Goal: Task Accomplishment & Management: Use online tool/utility

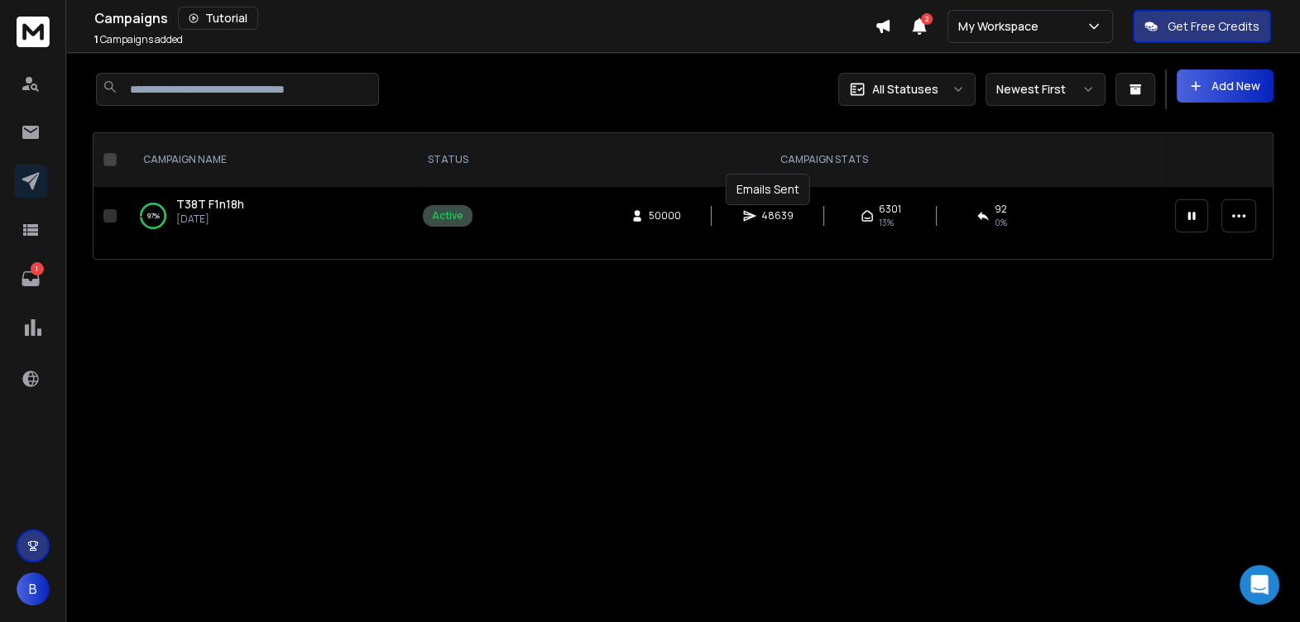
click at [654, 204] on div "50000 48639 6301 13 % 92 0 %" at bounding box center [824, 216] width 414 height 26
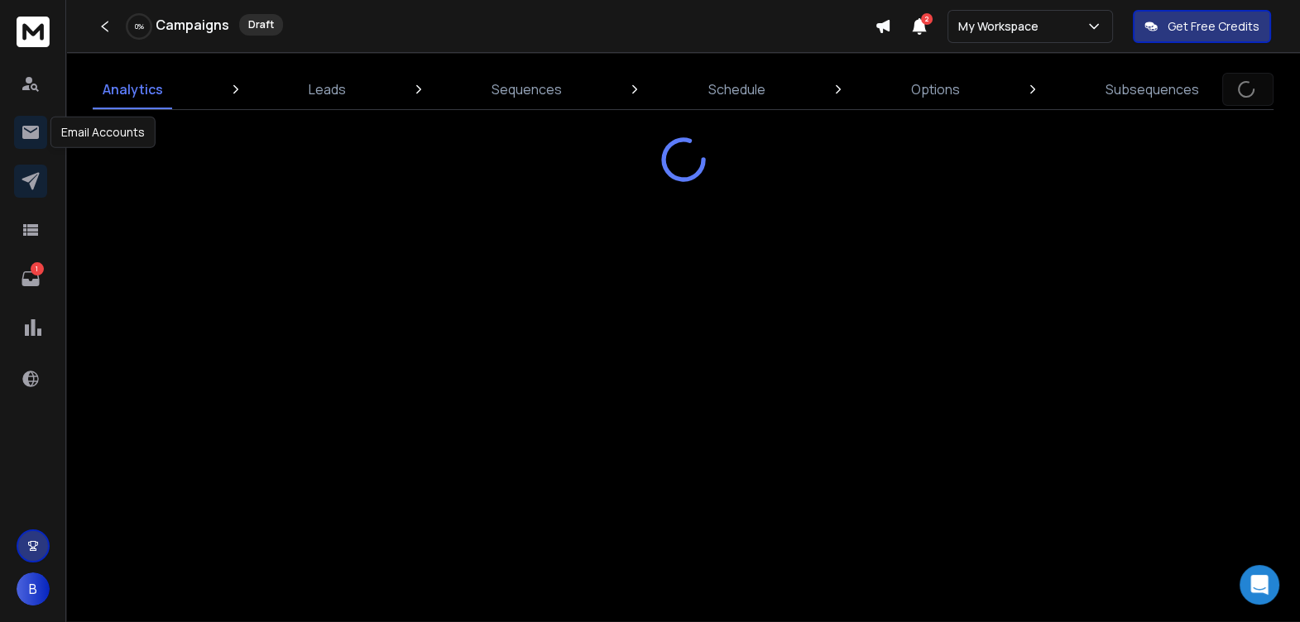
click at [31, 130] on icon at bounding box center [30, 132] width 17 height 13
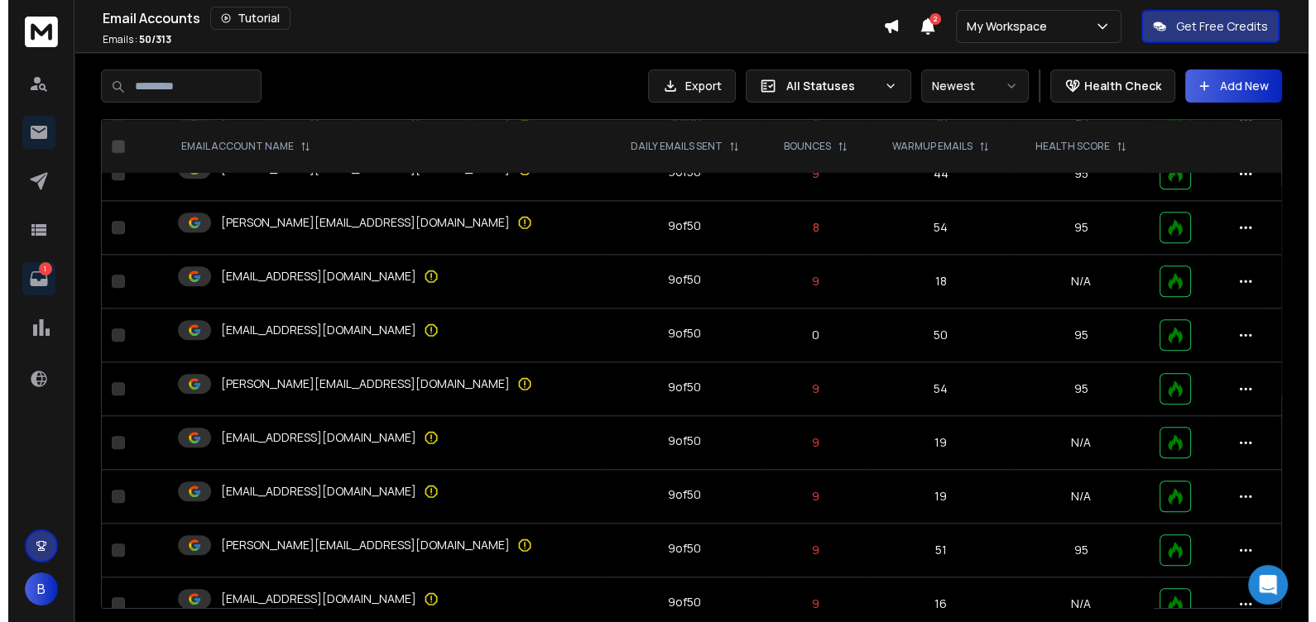
scroll to position [2299, 0]
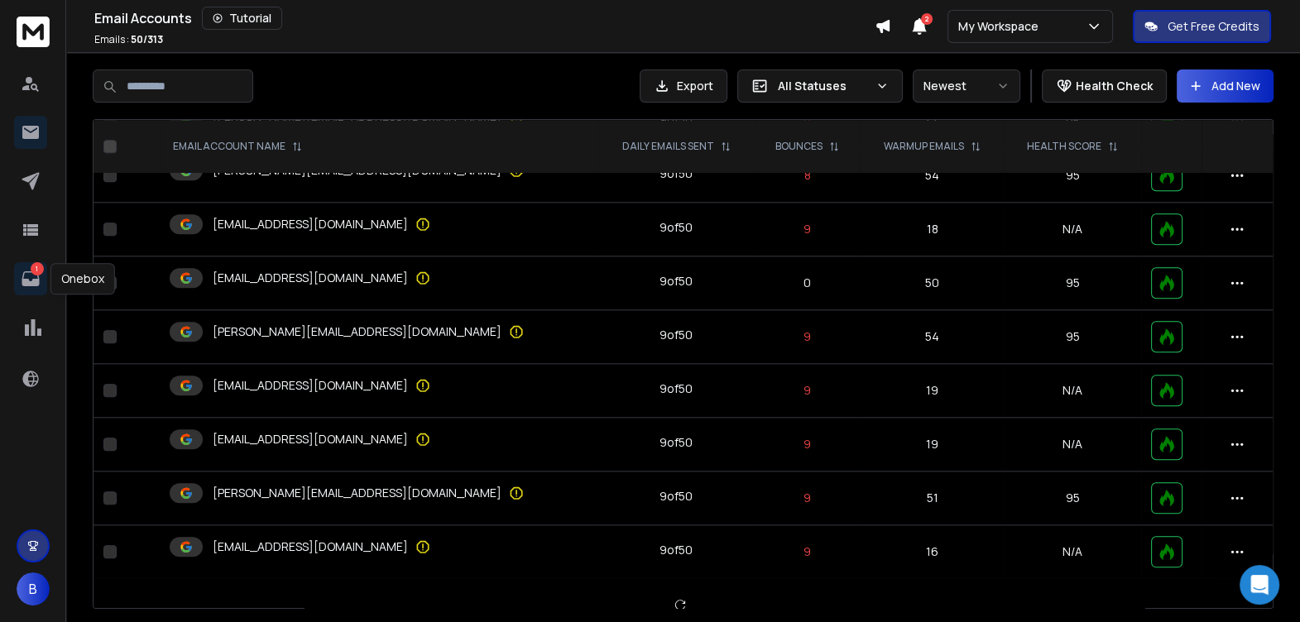
click at [37, 280] on icon at bounding box center [30, 278] width 17 height 15
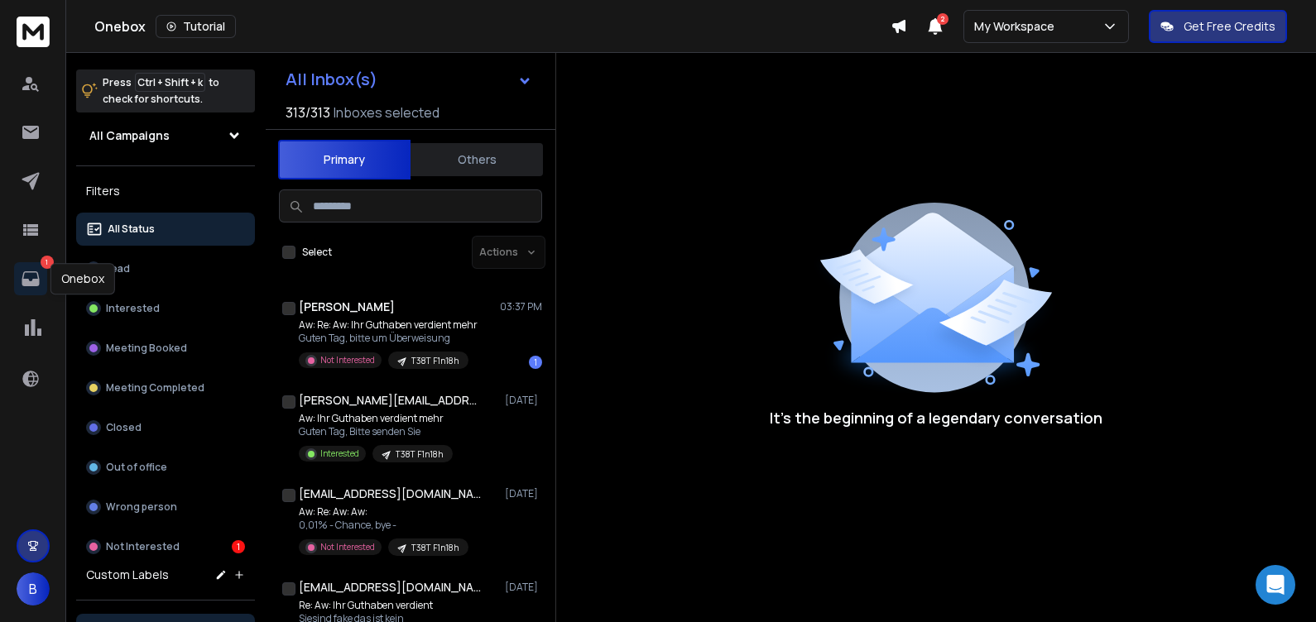
click at [629, 333] on div "It’s the beginning of a legendary conversation" at bounding box center [936, 317] width 760 height 529
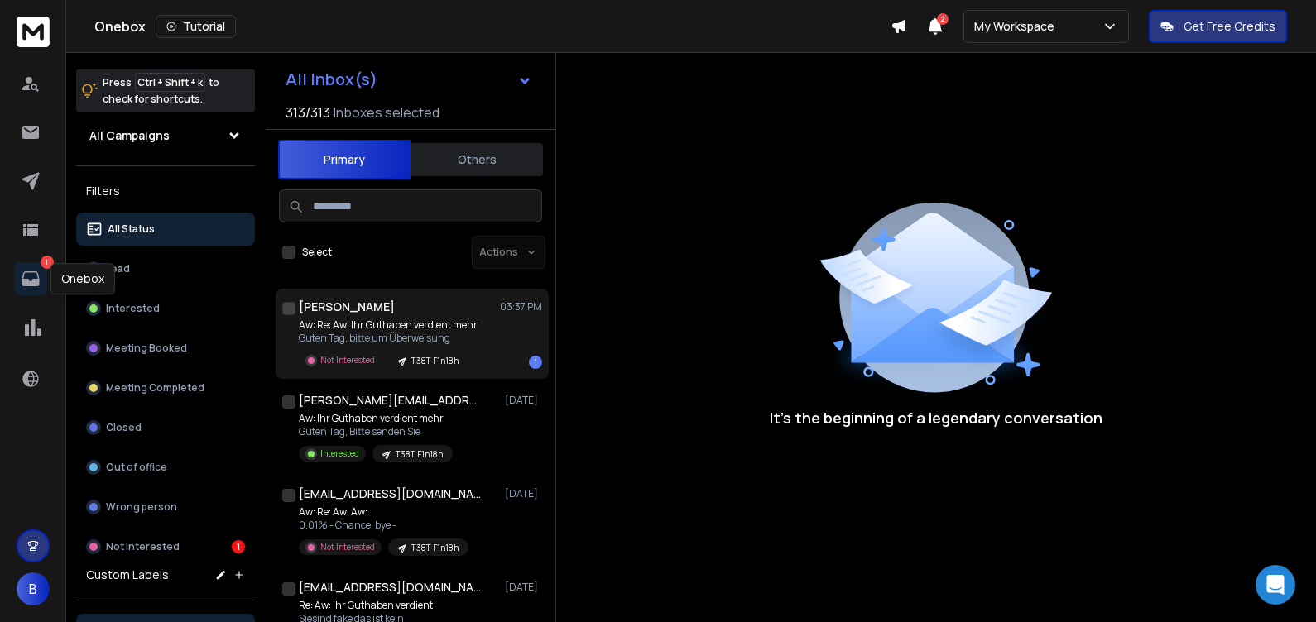
click at [436, 334] on p "Guten Tag, bitte um Überweisung" at bounding box center [388, 338] width 179 height 13
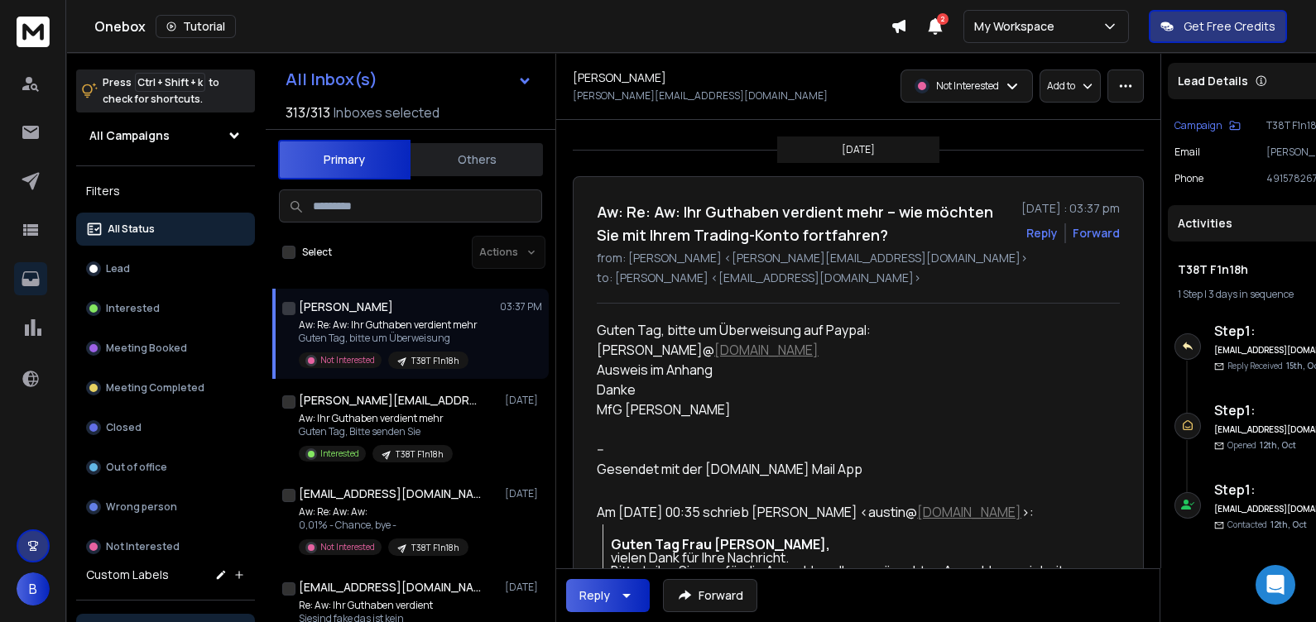
drag, startPoint x: 653, startPoint y: 410, endPoint x: 945, endPoint y: 437, distance: 293.3
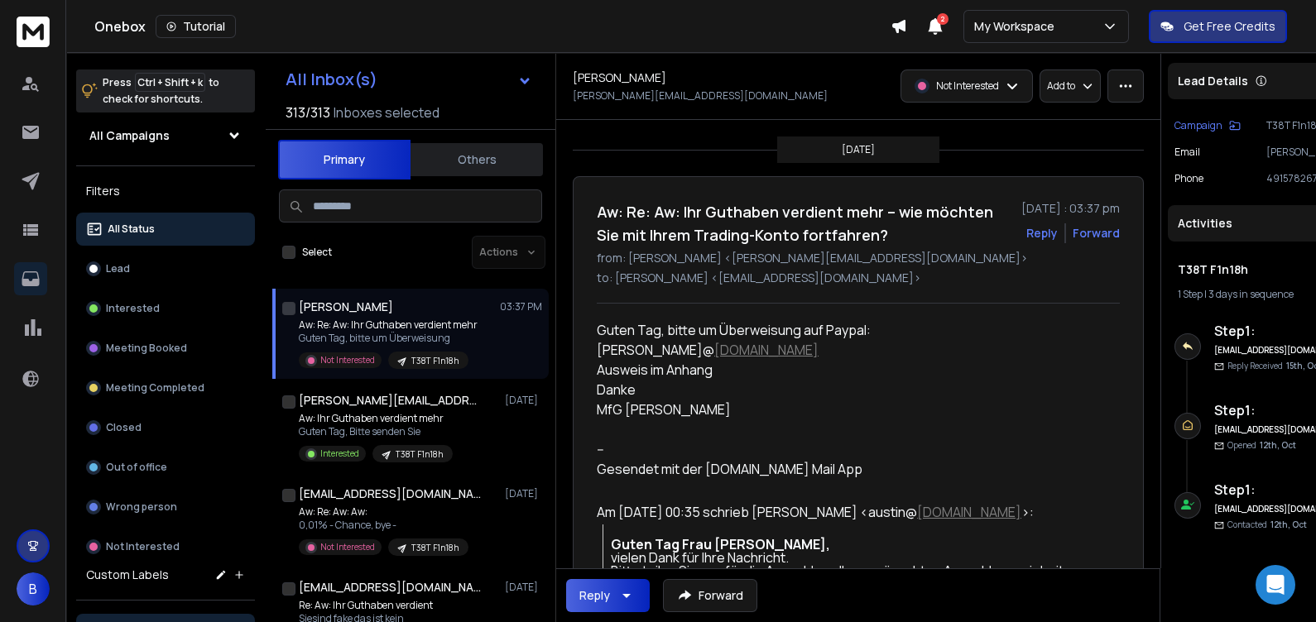
click at [1287, 180] on p "4915782670519" at bounding box center [1312, 178] width 93 height 13
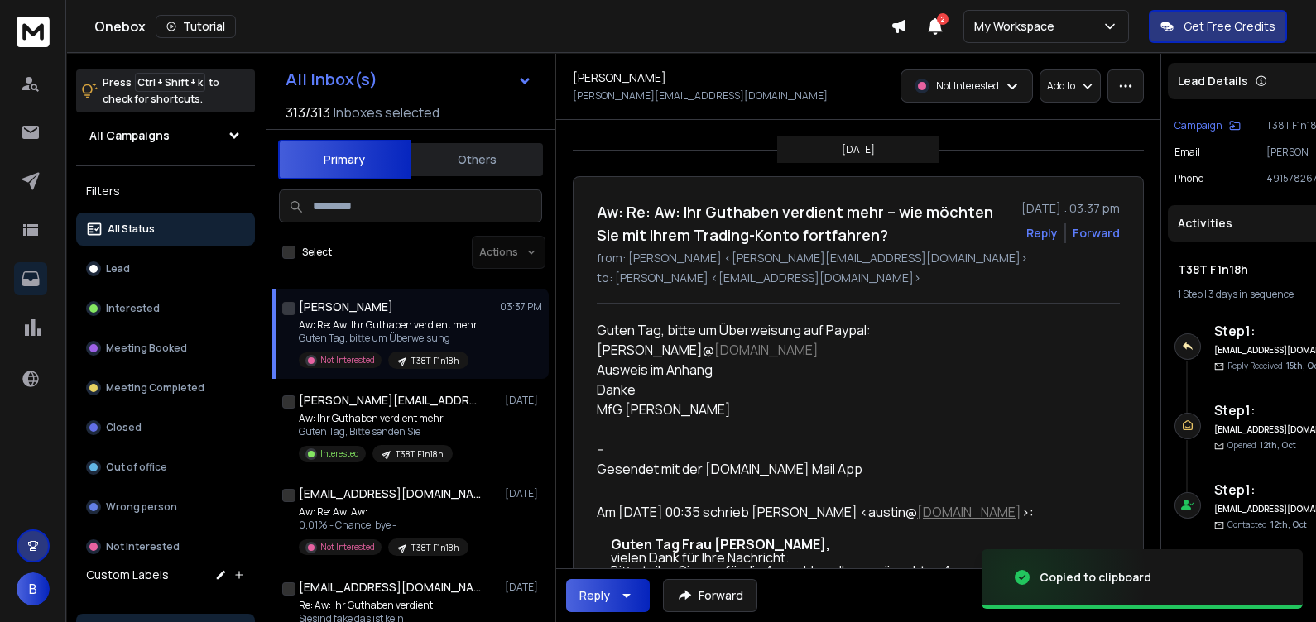
copy div "Kurani"
